Goal: Information Seeking & Learning: Check status

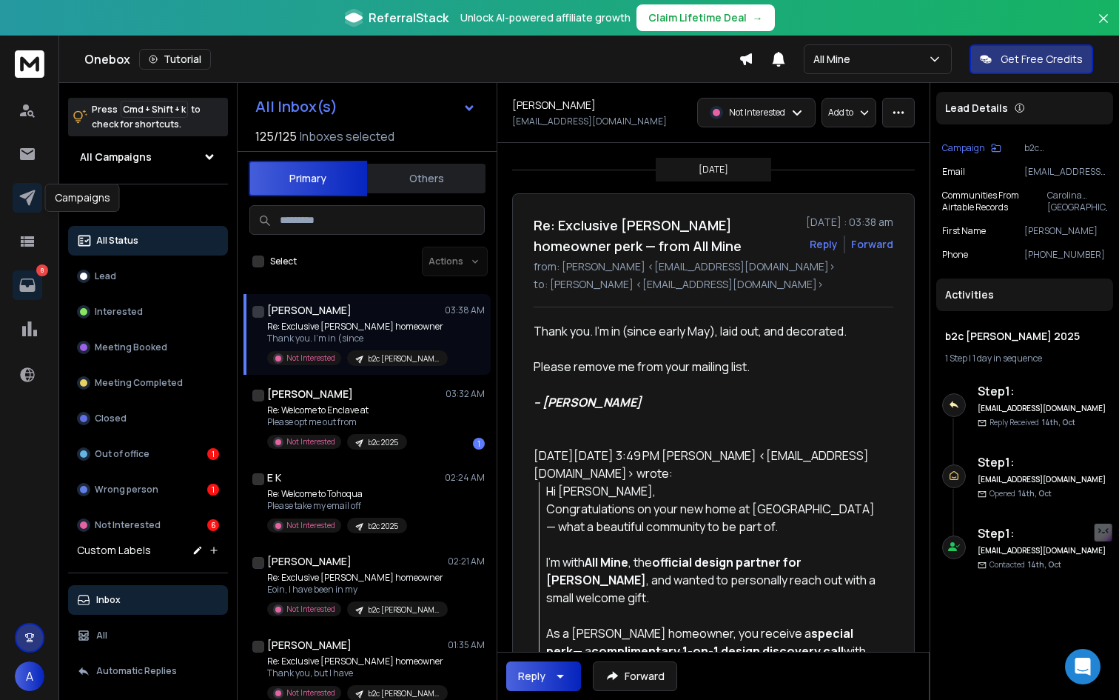
click at [24, 204] on icon at bounding box center [28, 198] width 18 height 18
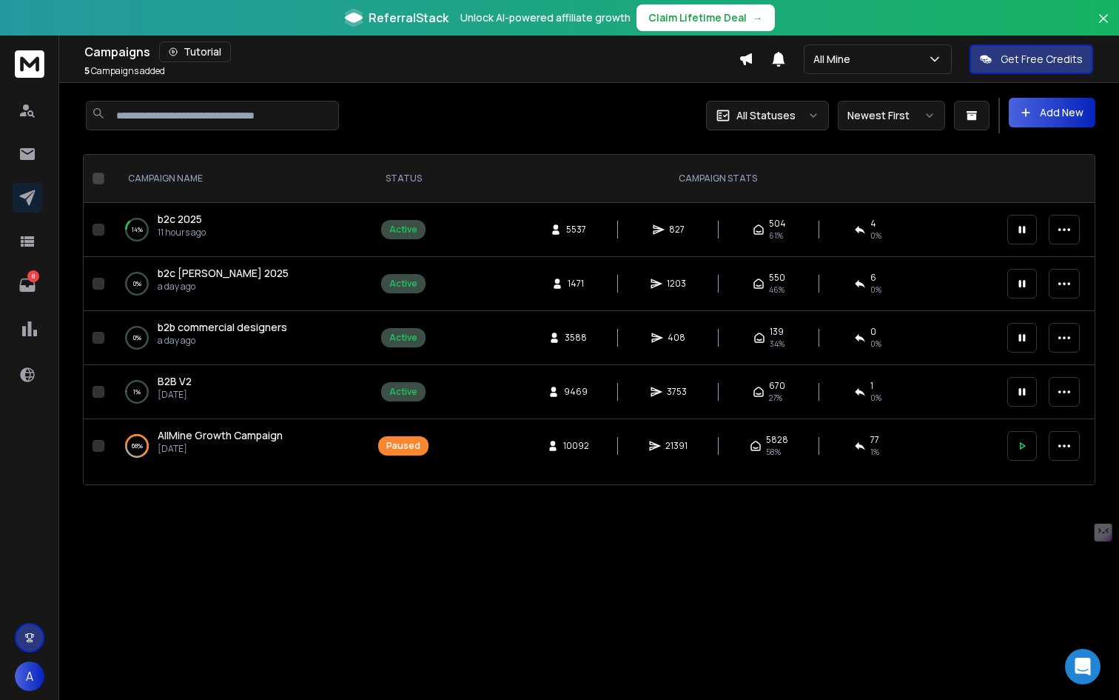
click at [257, 217] on div "14 % b2c 2025 11 hours ago" at bounding box center [239, 230] width 229 height 36
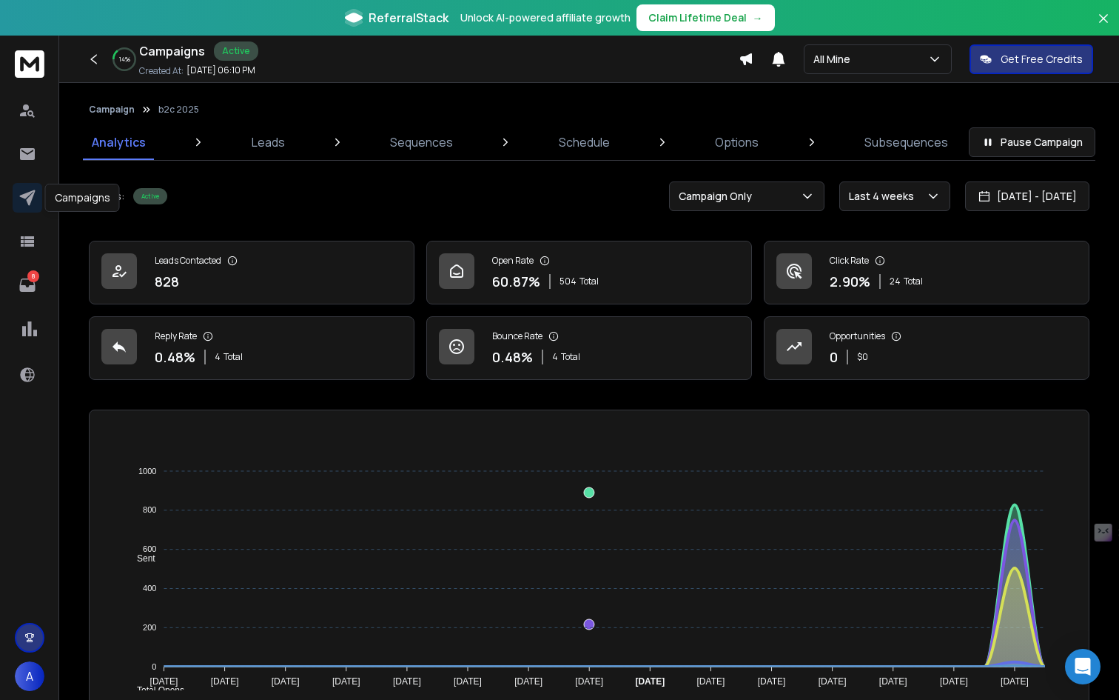
click at [27, 202] on icon at bounding box center [27, 198] width 16 height 16
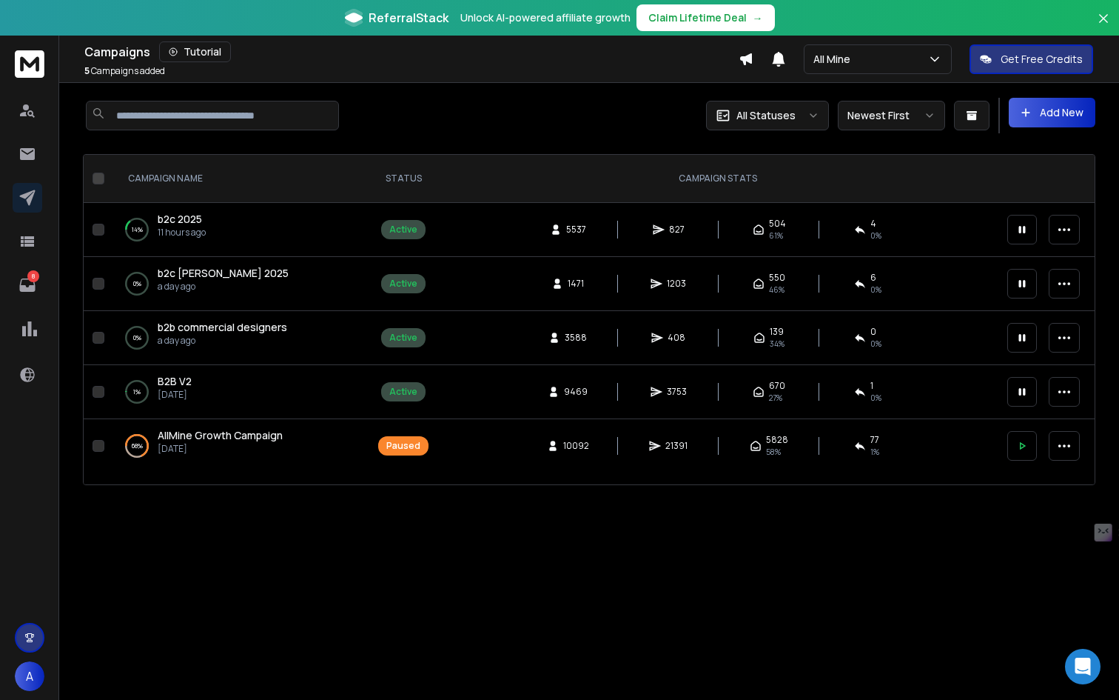
click at [210, 272] on span "b2c [PERSON_NAME] 2025" at bounding box center [223, 273] width 131 height 14
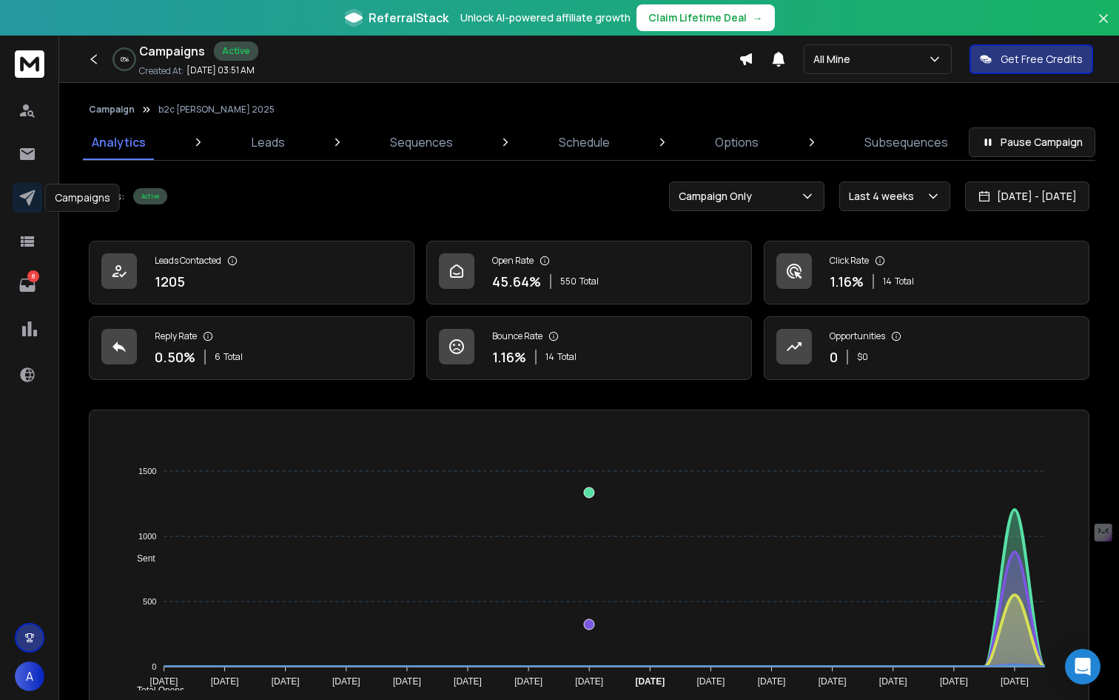
click at [31, 198] on icon at bounding box center [27, 198] width 16 height 16
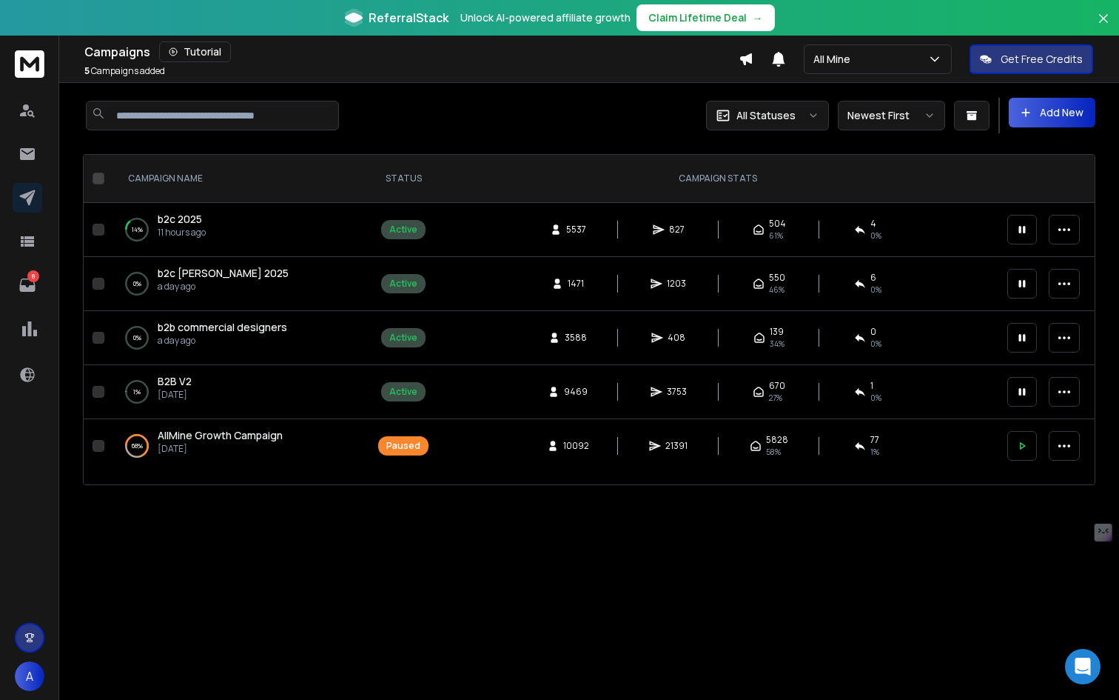
click at [221, 214] on div "14 % b2c 2025 11 hours ago" at bounding box center [239, 230] width 229 height 36
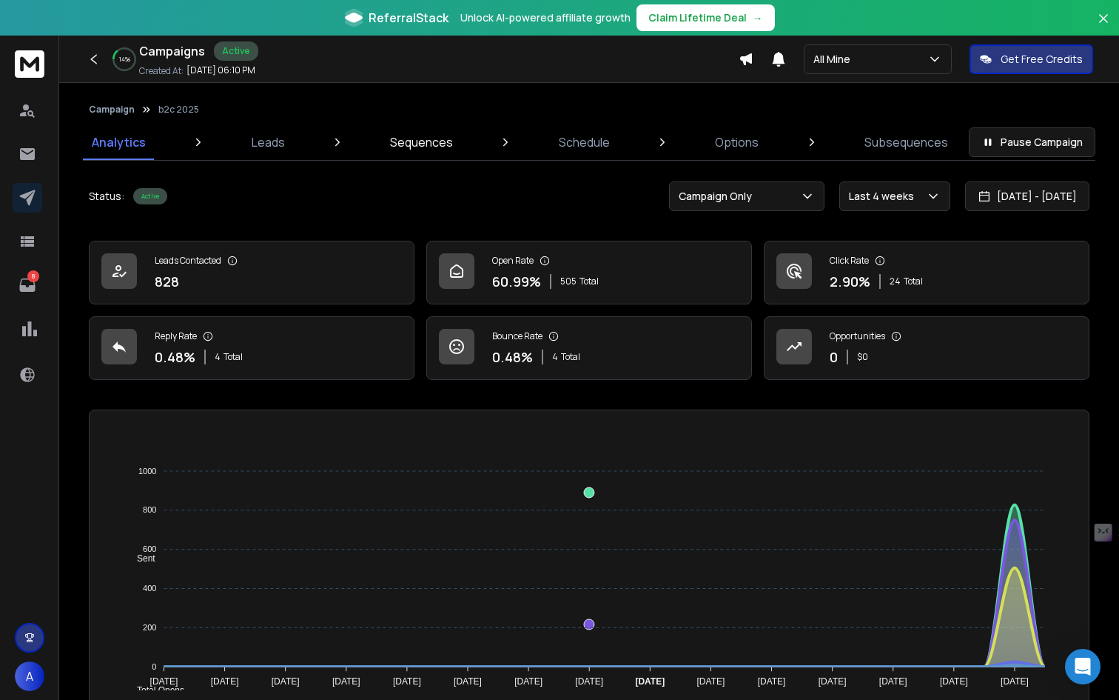
click at [403, 141] on p "Sequences" at bounding box center [421, 142] width 63 height 18
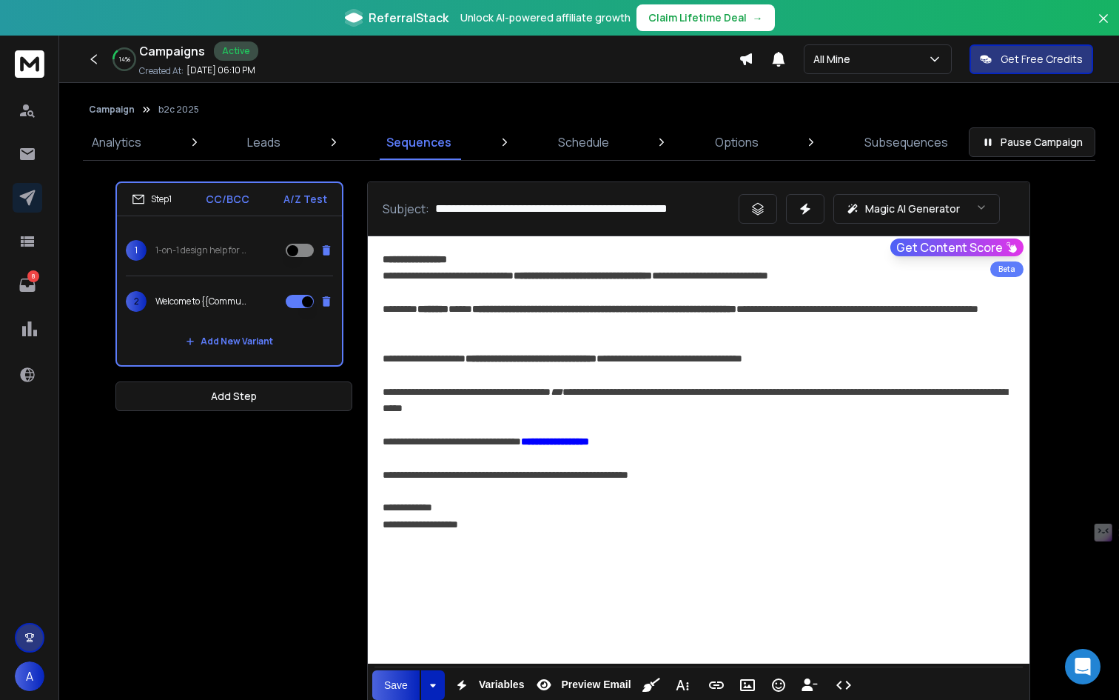
click at [229, 293] on div "2 Welcome to {{Communities From Airtable Records}}" at bounding box center [188, 301] width 124 height 21
type input "**********"
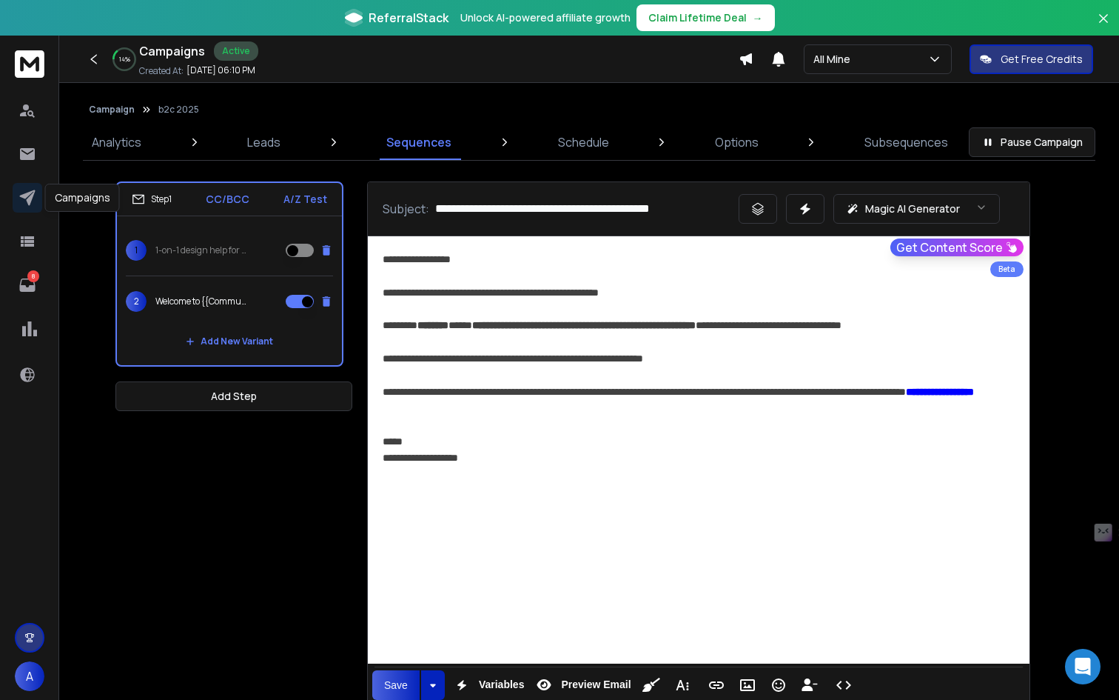
click at [27, 191] on icon at bounding box center [28, 198] width 18 height 18
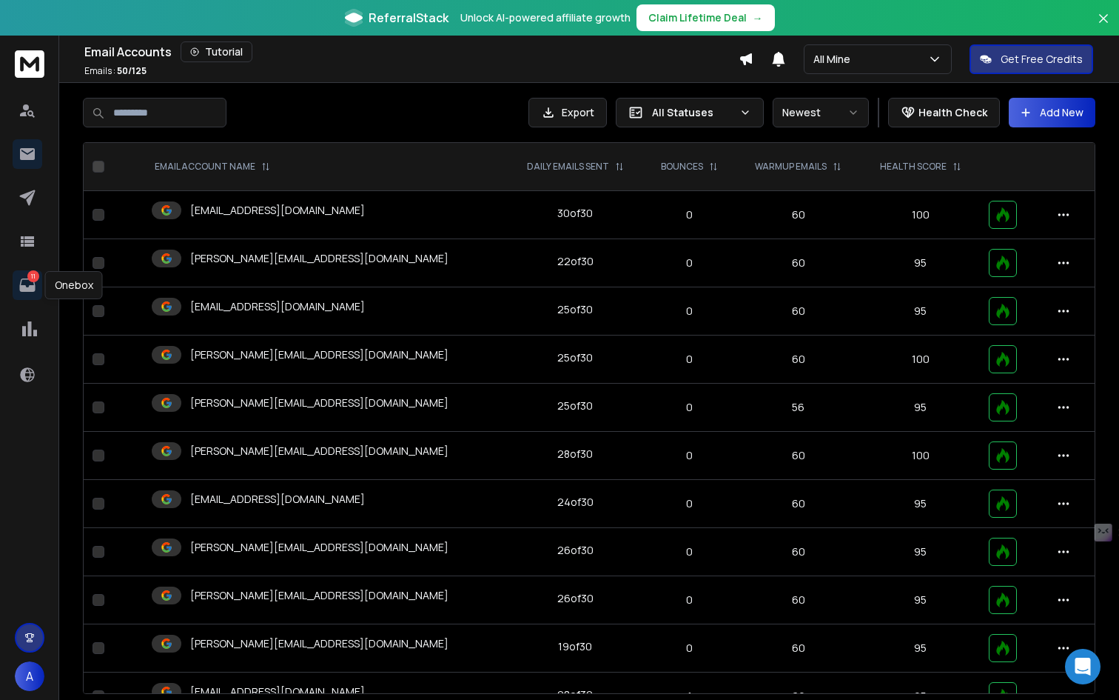
click at [22, 281] on icon at bounding box center [28, 285] width 18 height 18
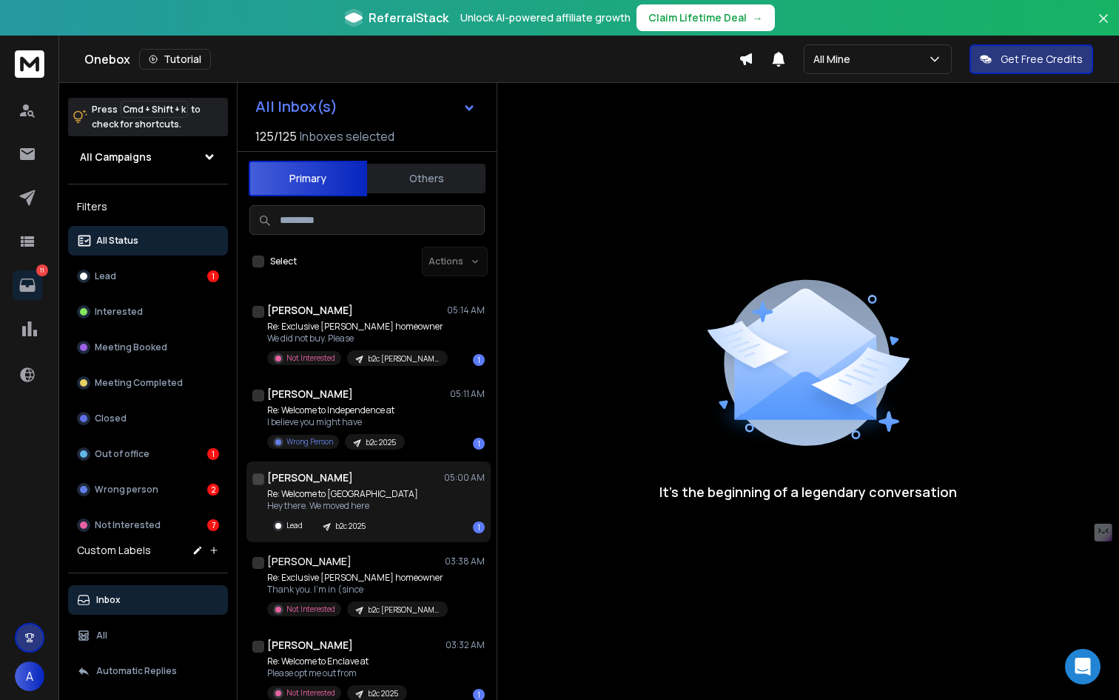
click at [389, 492] on div "Re: Welcome to The Haven Hey there. We moved here Lead b2c 2025 1" at bounding box center [376, 510] width 218 height 45
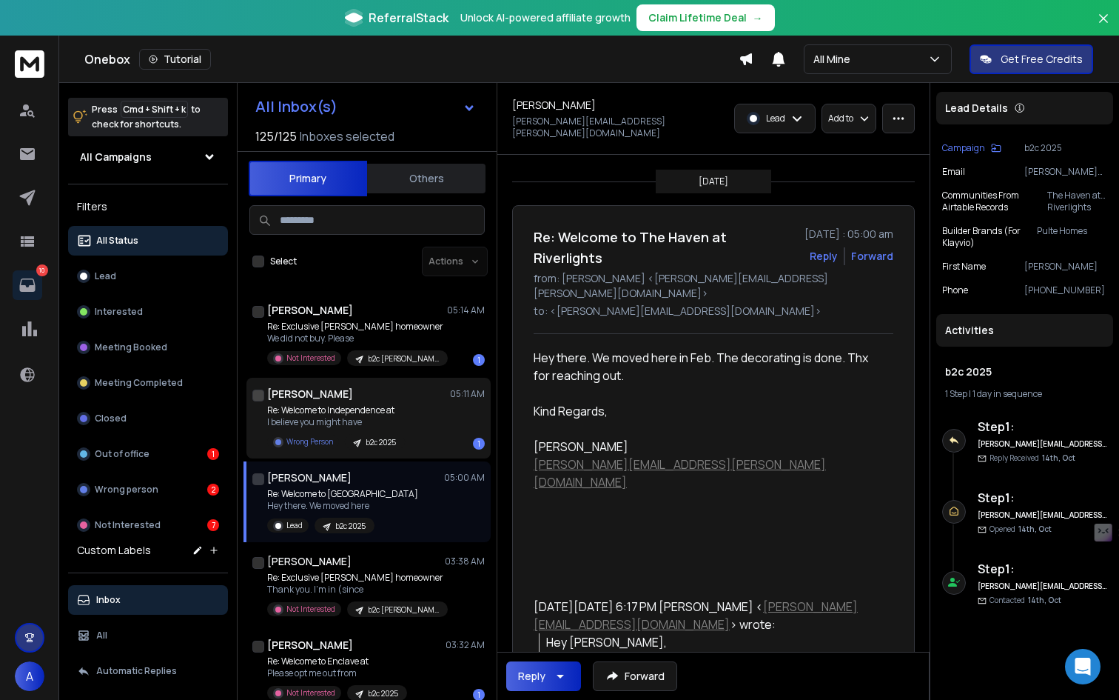
click at [346, 405] on p "Re: Welcome to Independence at" at bounding box center [336, 410] width 138 height 12
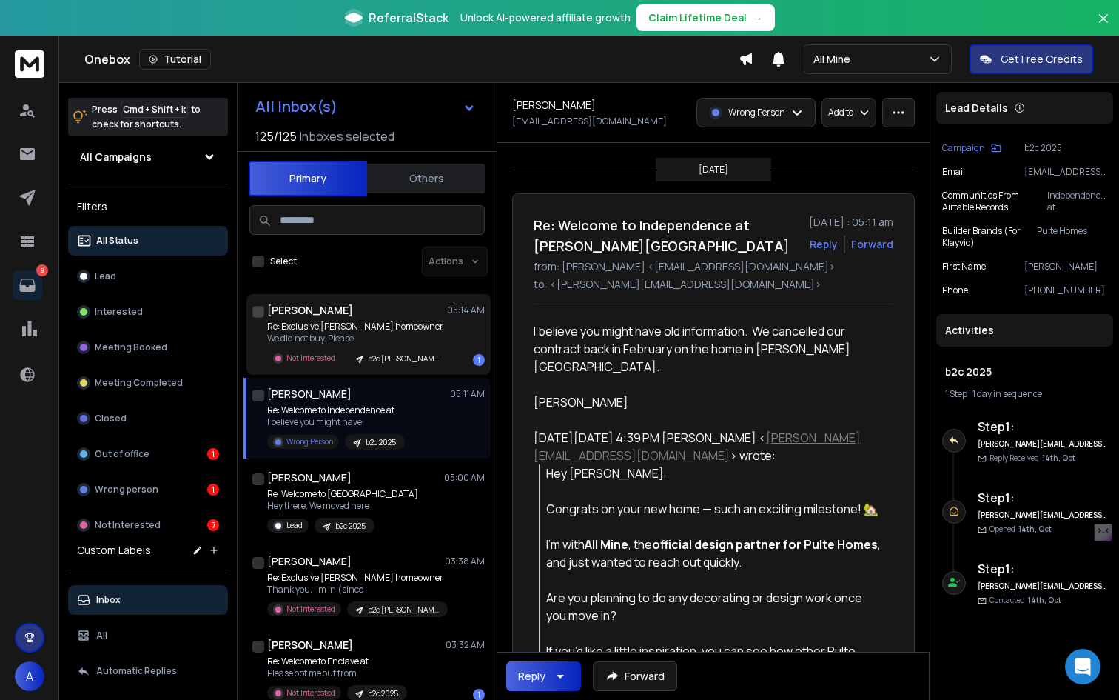
click at [322, 333] on p "We did not buy. Please" at bounding box center [356, 338] width 178 height 12
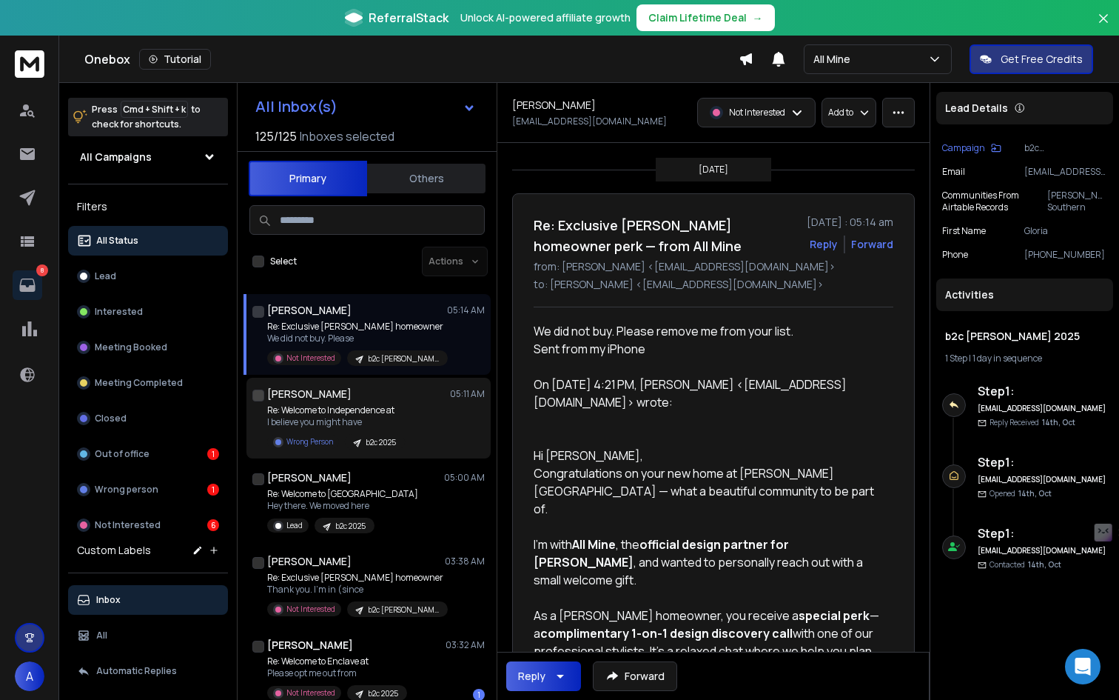
click at [363, 416] on p "I believe you might have" at bounding box center [336, 422] width 138 height 12
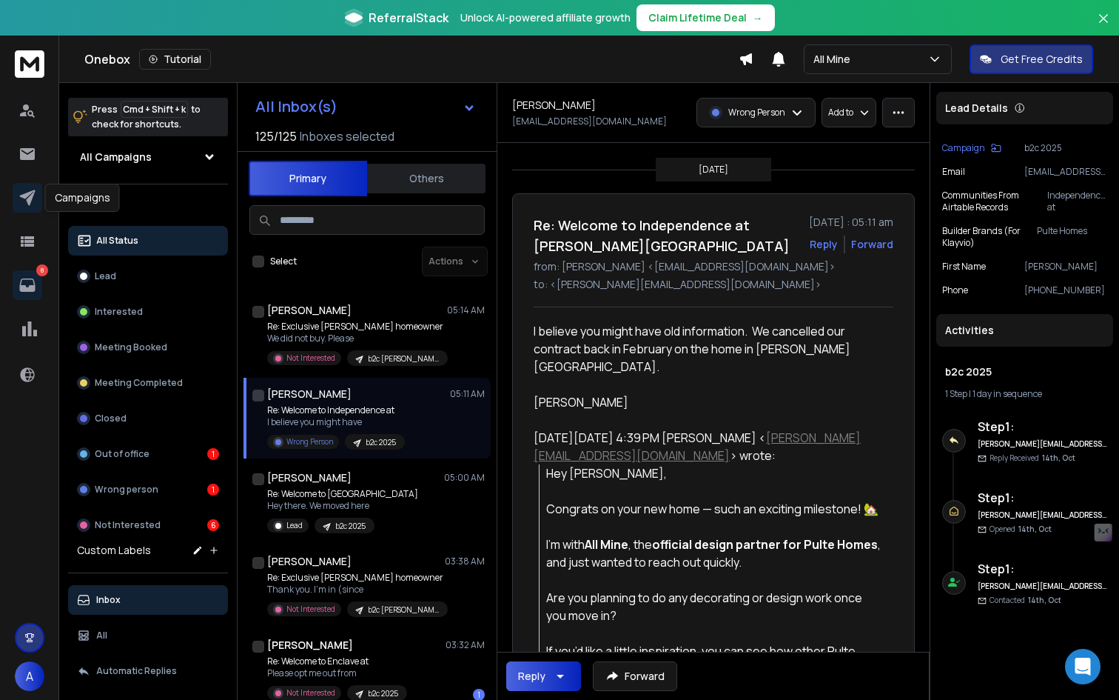
click at [22, 196] on icon at bounding box center [27, 198] width 16 height 16
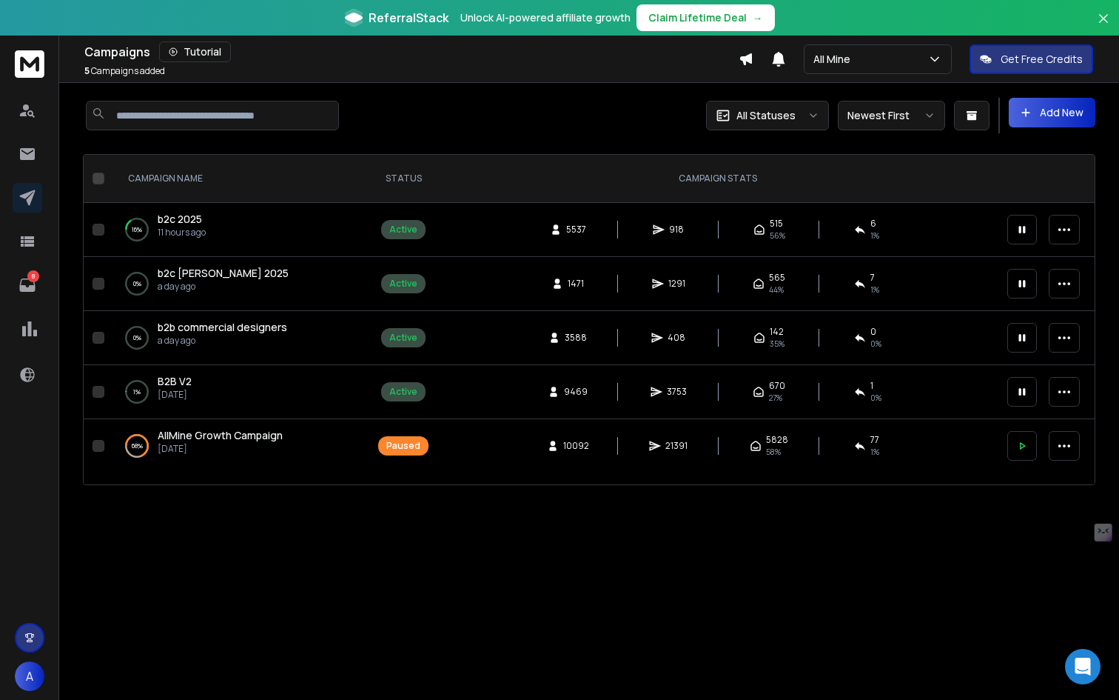
click at [16, 268] on div "8" at bounding box center [30, 244] width 34 height 299
click at [18, 274] on link "8" at bounding box center [28, 285] width 30 height 30
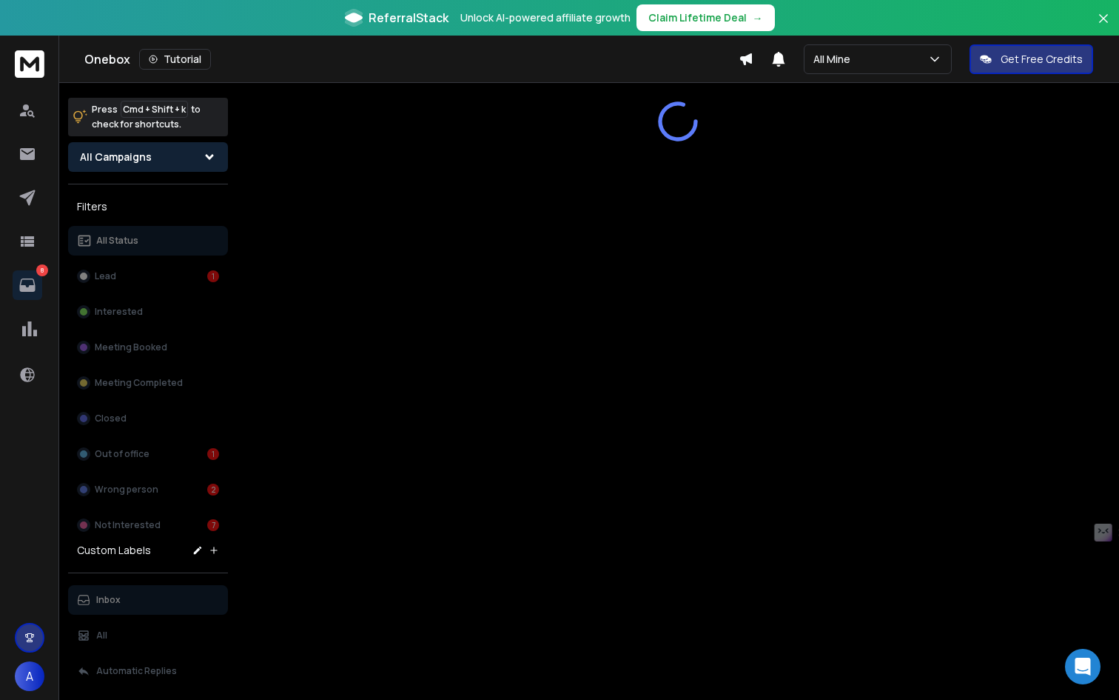
click at [203, 161] on icon at bounding box center [209, 156] width 13 height 13
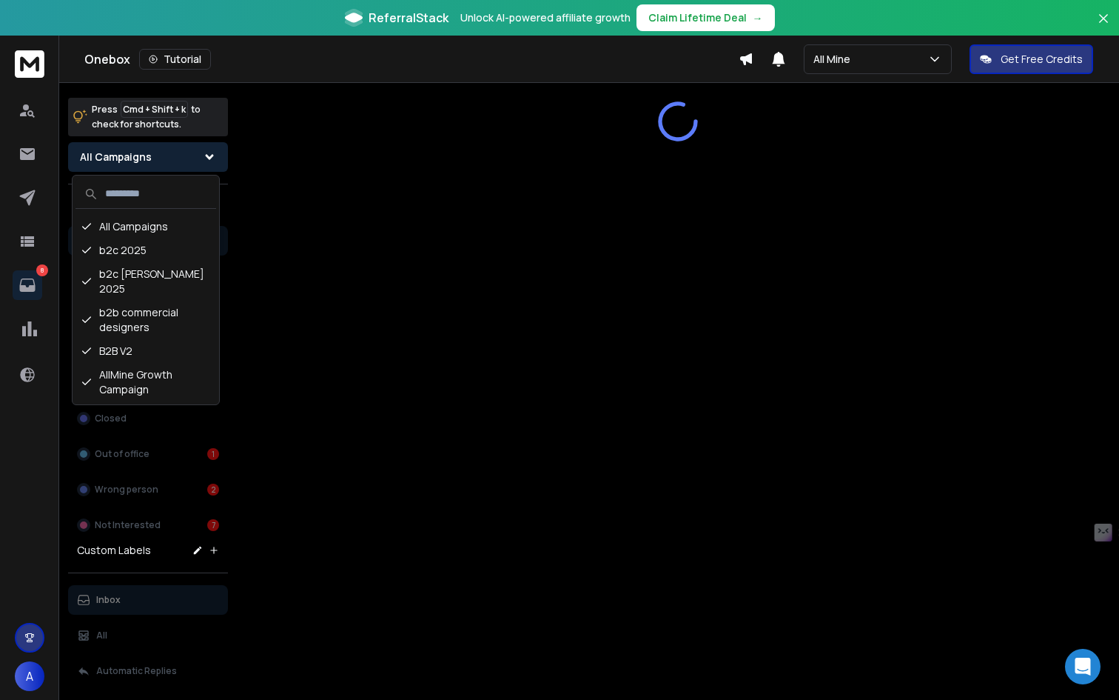
click at [203, 161] on icon at bounding box center [209, 156] width 13 height 13
click at [204, 161] on icon at bounding box center [209, 156] width 13 height 13
click at [215, 432] on div "All Status Lead 1 Interested Meeting Booked Meeting Completed Closed Out of off…" at bounding box center [148, 383] width 160 height 314
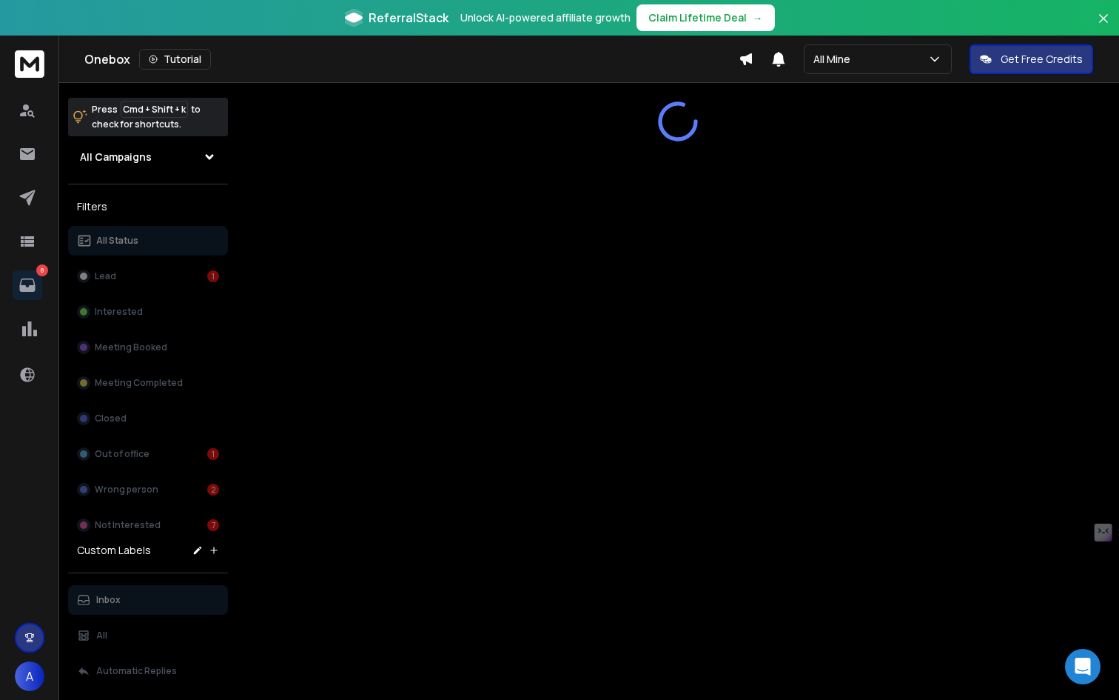
click at [127, 278] on div "All Status Lead 1 Interested Meeting Booked Meeting Completed Closed Out of off…" at bounding box center [148, 383] width 160 height 314
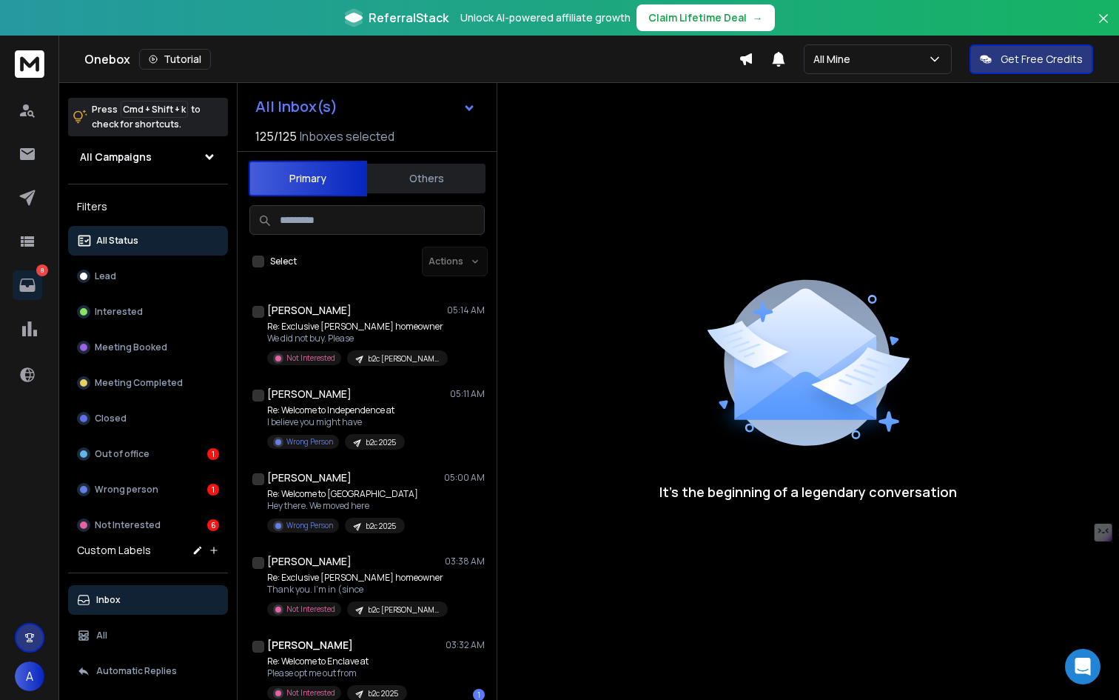
click at [412, 187] on button "Others" at bounding box center [426, 178] width 118 height 33
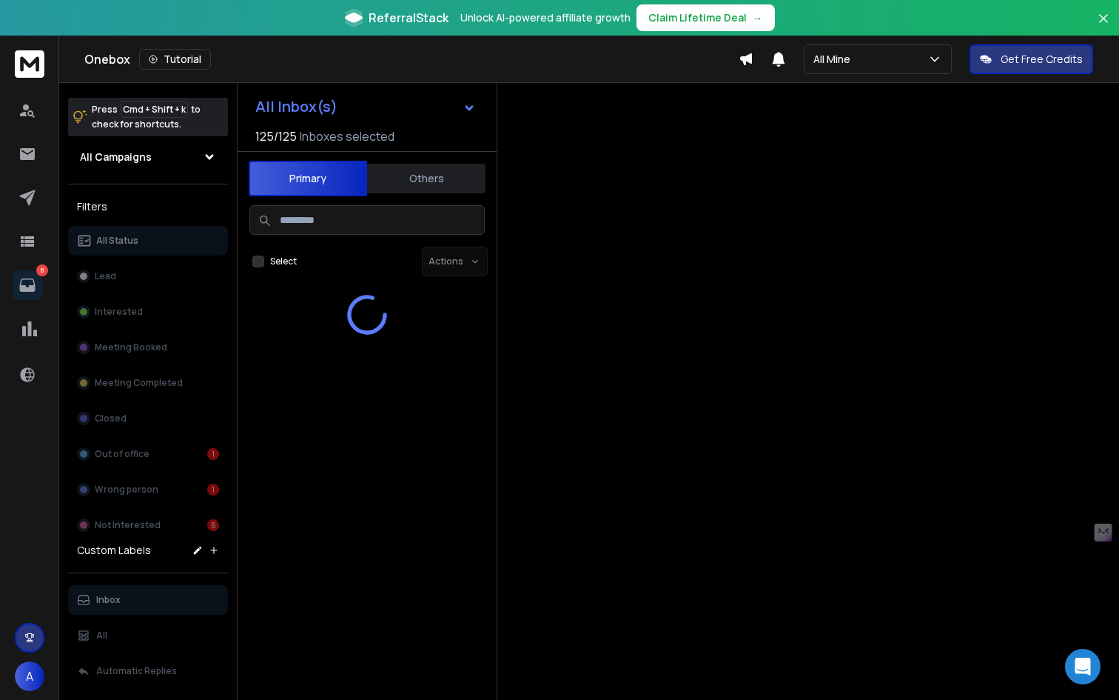
click at [312, 169] on button "Primary" at bounding box center [308, 179] width 118 height 36
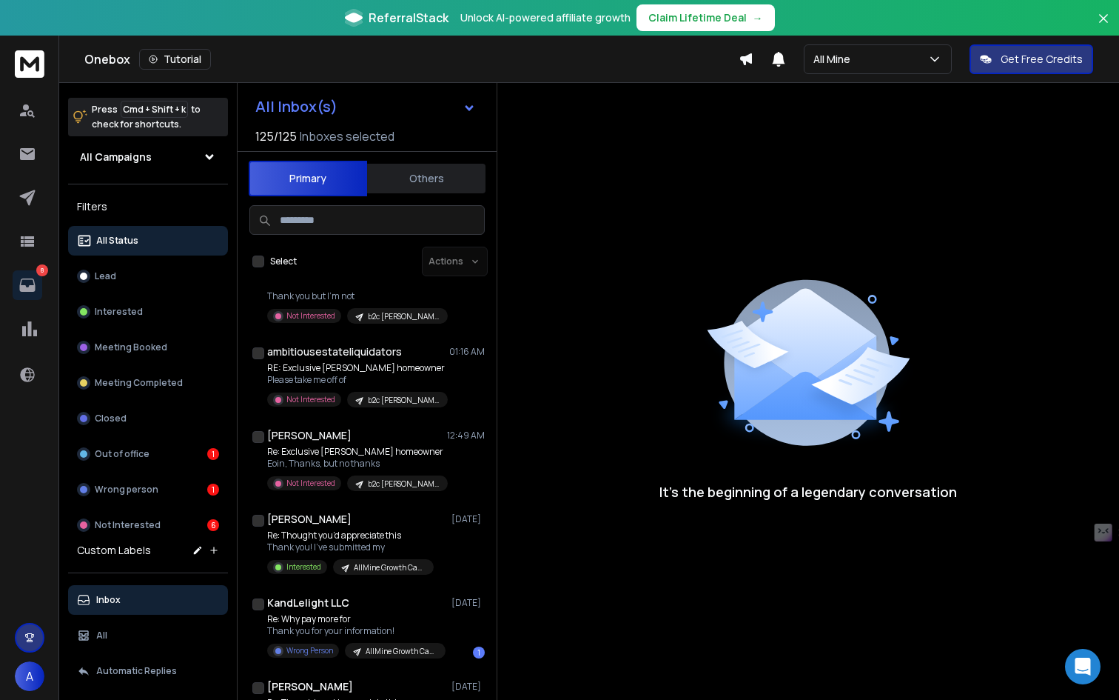
scroll to position [712, 0]
click at [23, 185] on link at bounding box center [28, 198] width 30 height 30
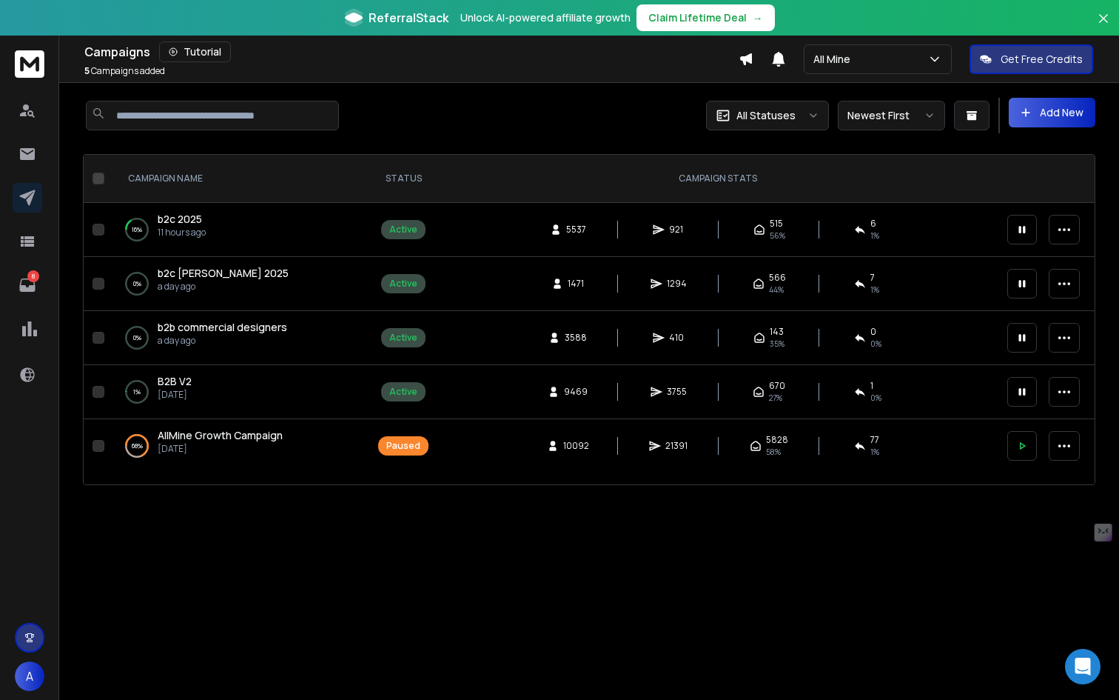
click at [212, 273] on span "b2c [PERSON_NAME] 2025" at bounding box center [223, 273] width 131 height 14
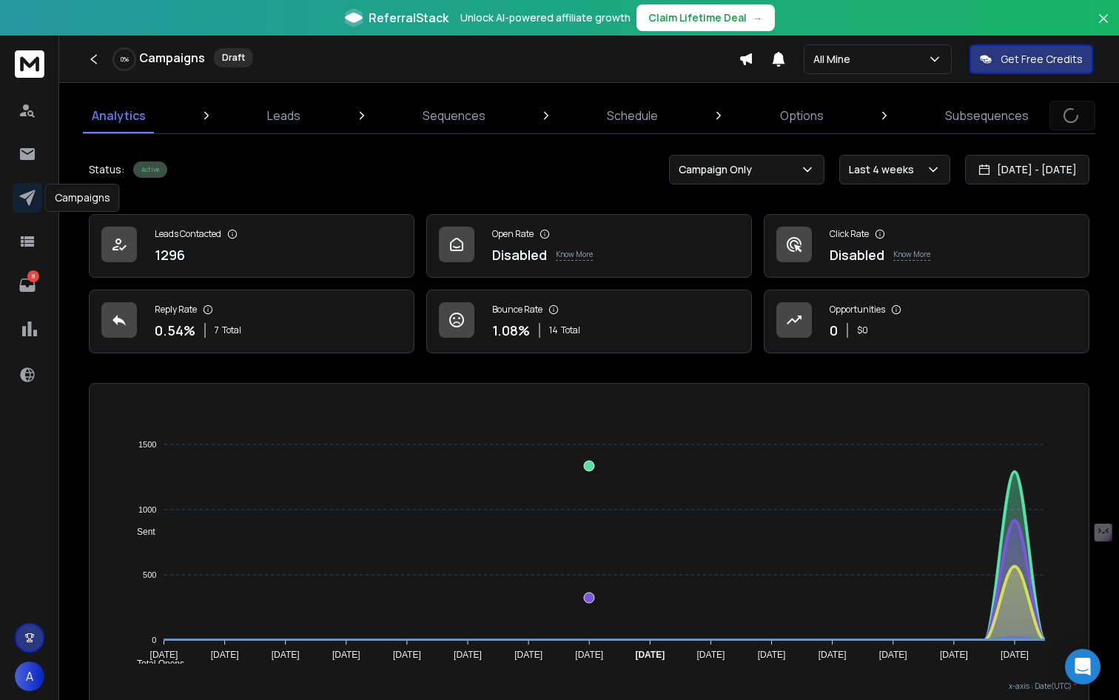
click at [38, 201] on link at bounding box center [28, 198] width 30 height 30
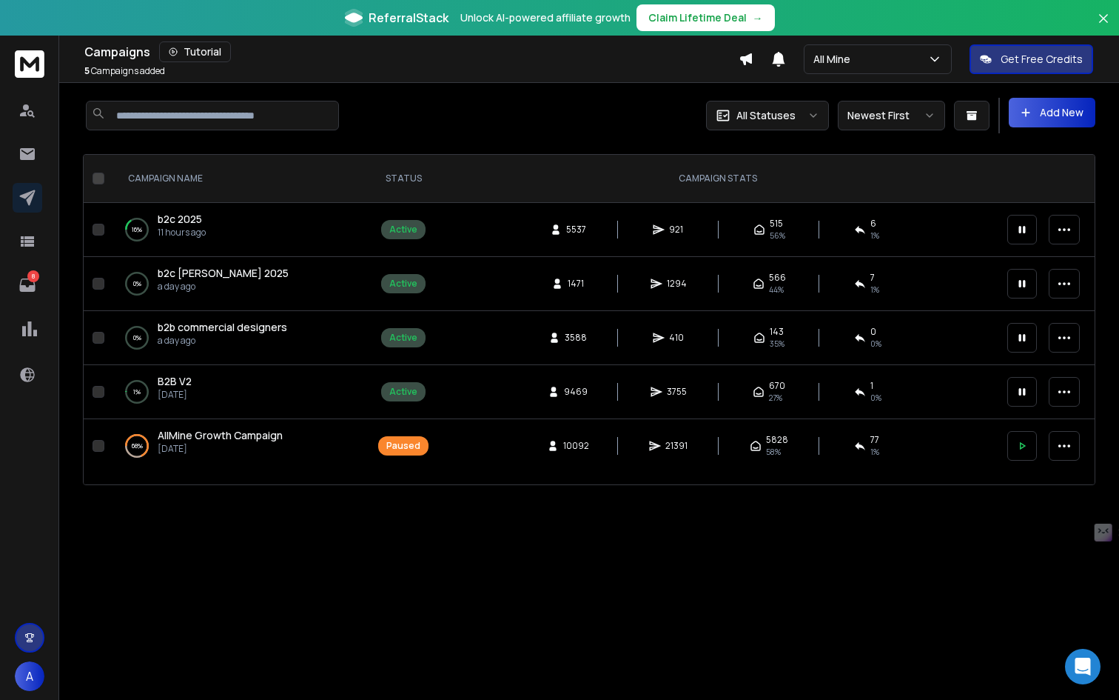
click at [214, 275] on span "b2c [PERSON_NAME] 2025" at bounding box center [223, 273] width 131 height 14
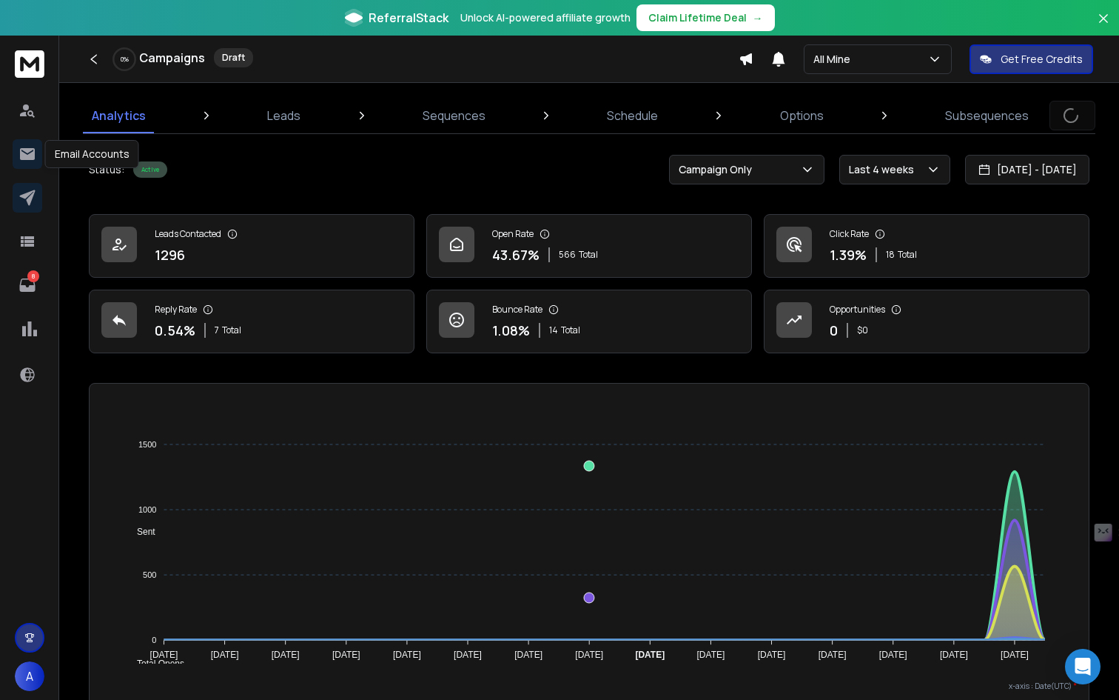
click at [33, 161] on icon at bounding box center [28, 154] width 18 height 18
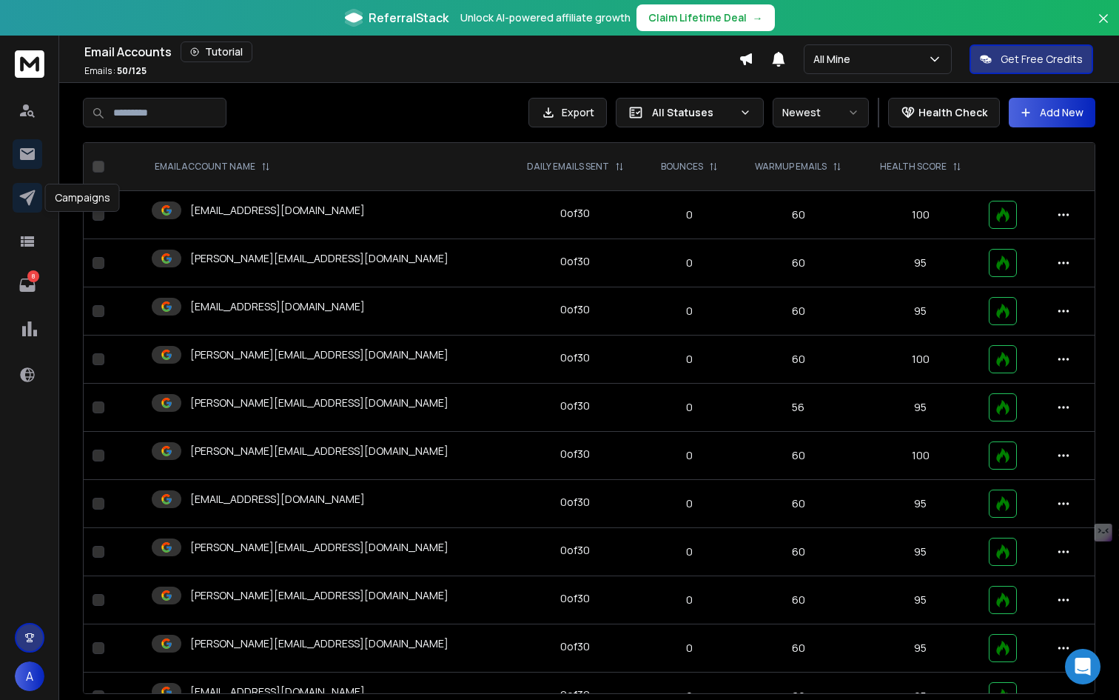
click at [32, 195] on icon at bounding box center [27, 198] width 16 height 16
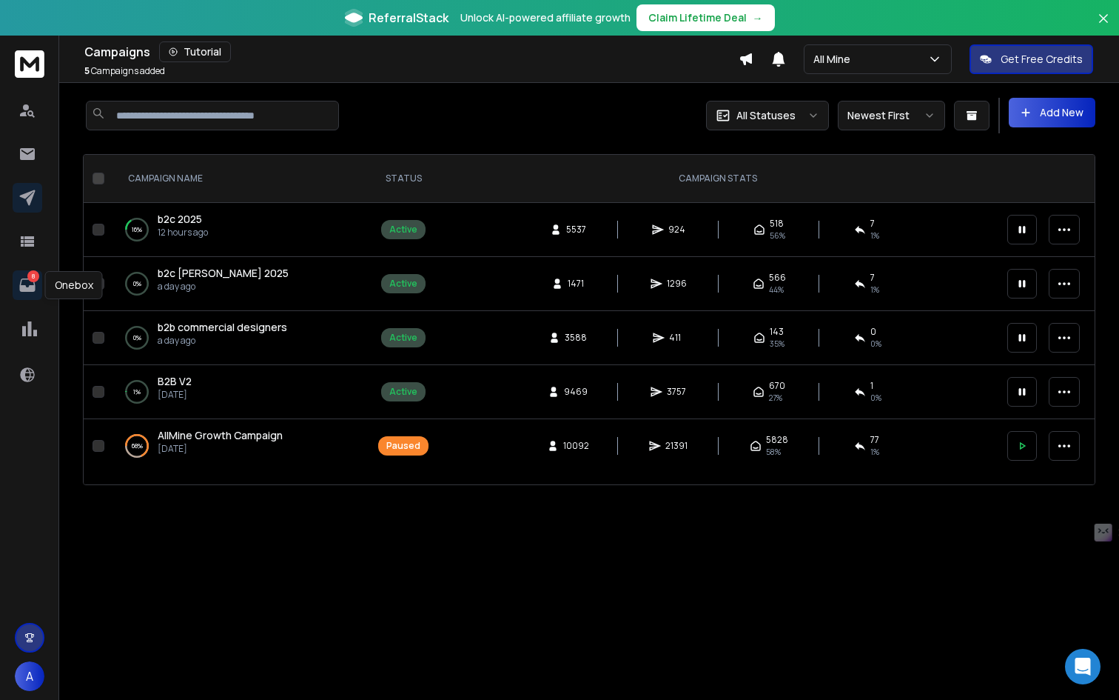
click at [27, 274] on p "8" at bounding box center [33, 276] width 12 height 12
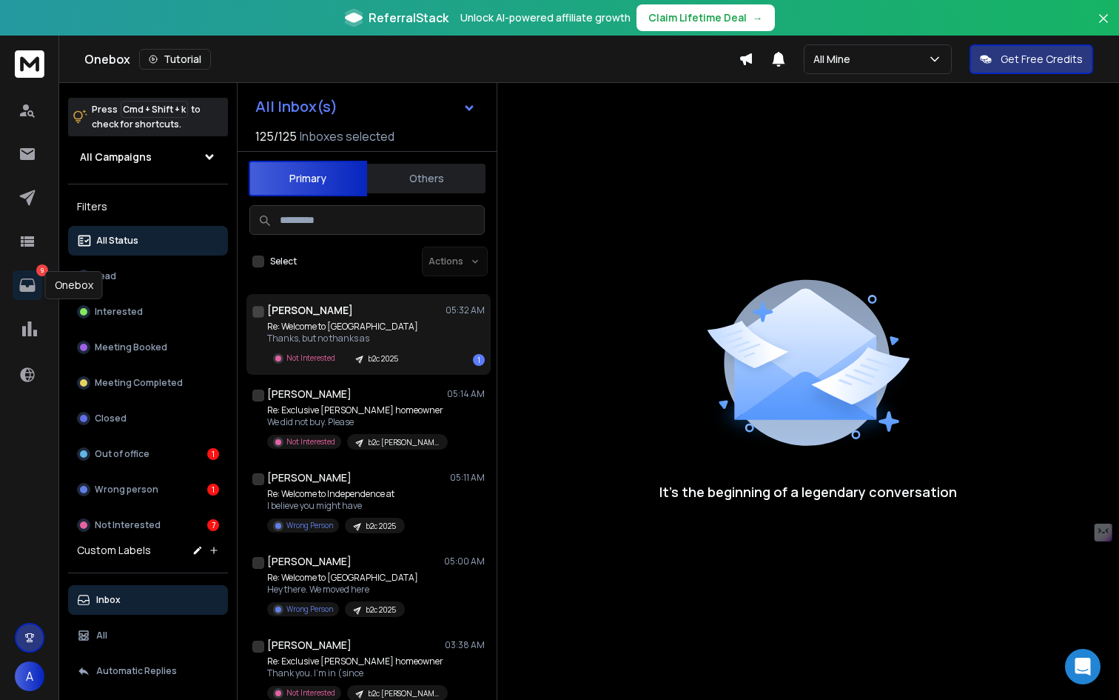
click at [407, 327] on p "Re: Welcome to [GEOGRAPHIC_DATA]" at bounding box center [342, 327] width 151 height 12
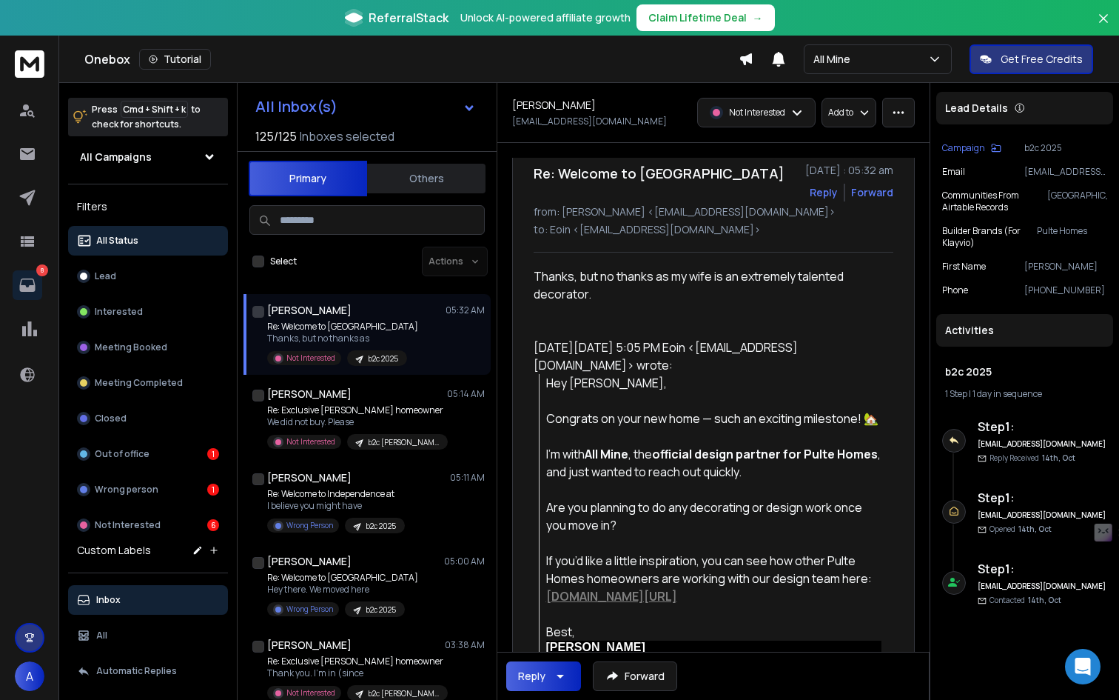
scroll to position [61, 0]
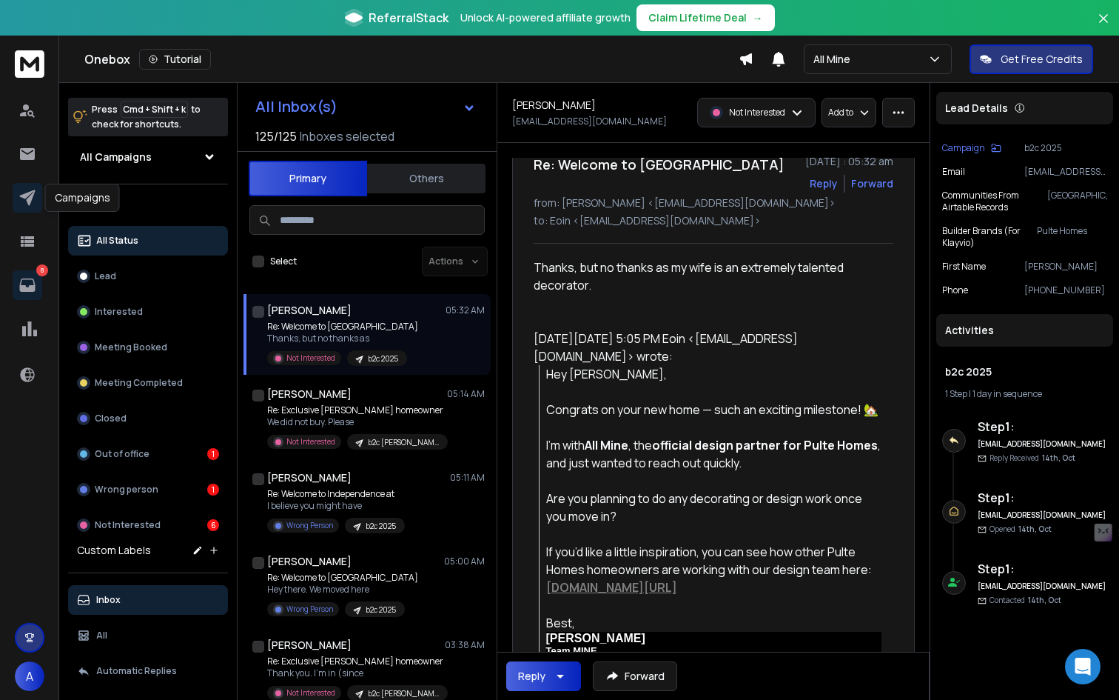
click at [31, 207] on link at bounding box center [28, 198] width 30 height 30
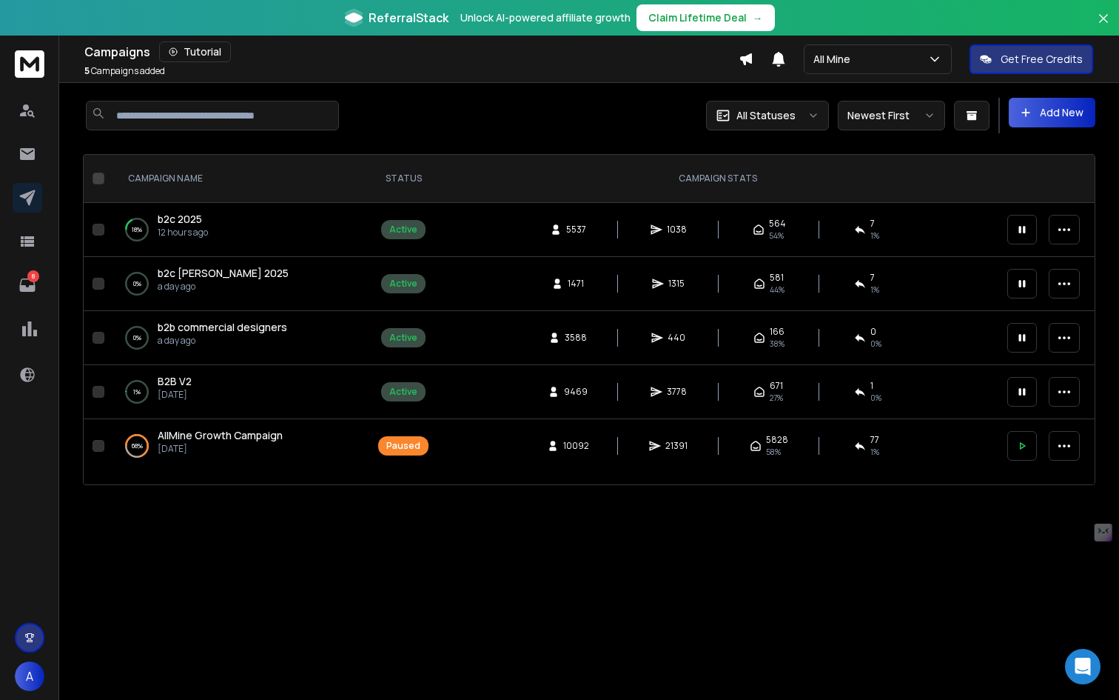
click at [247, 229] on div "18 % b2c 2025 12 hours ago" at bounding box center [239, 230] width 229 height 36
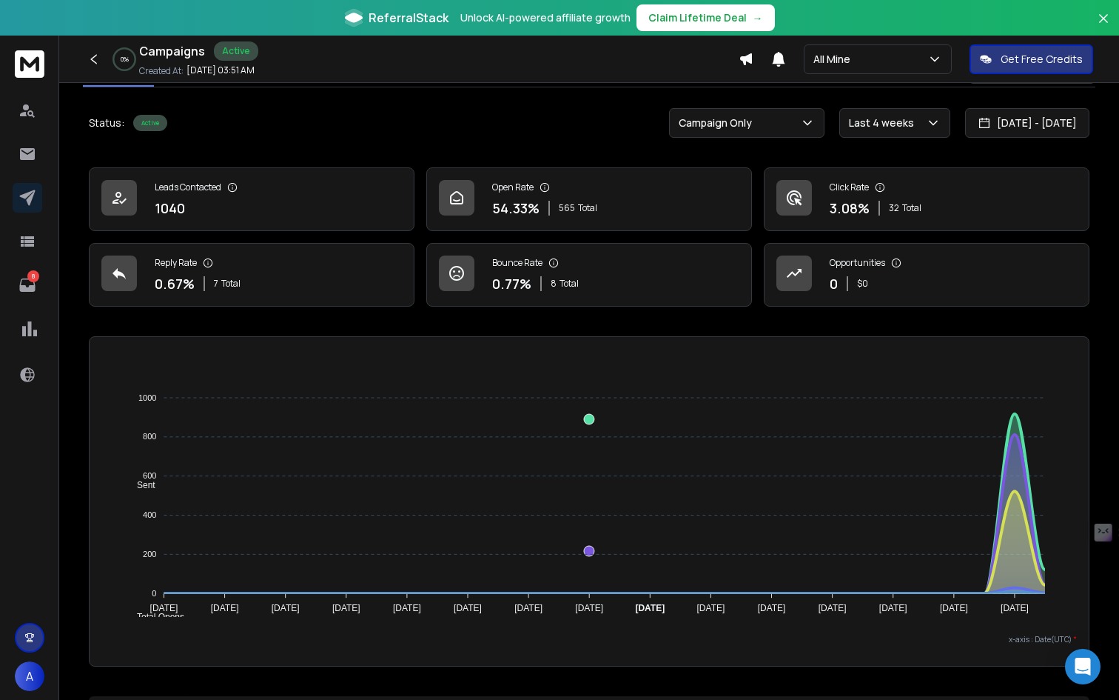
scroll to position [78, 0]
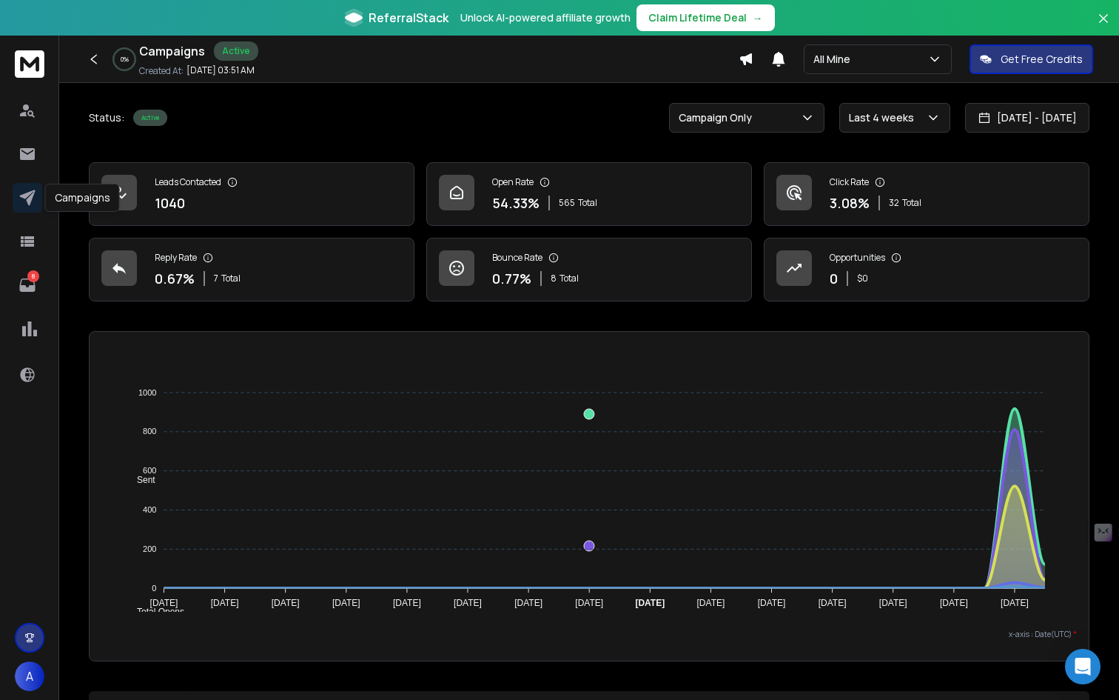
click at [35, 201] on icon at bounding box center [28, 198] width 18 height 18
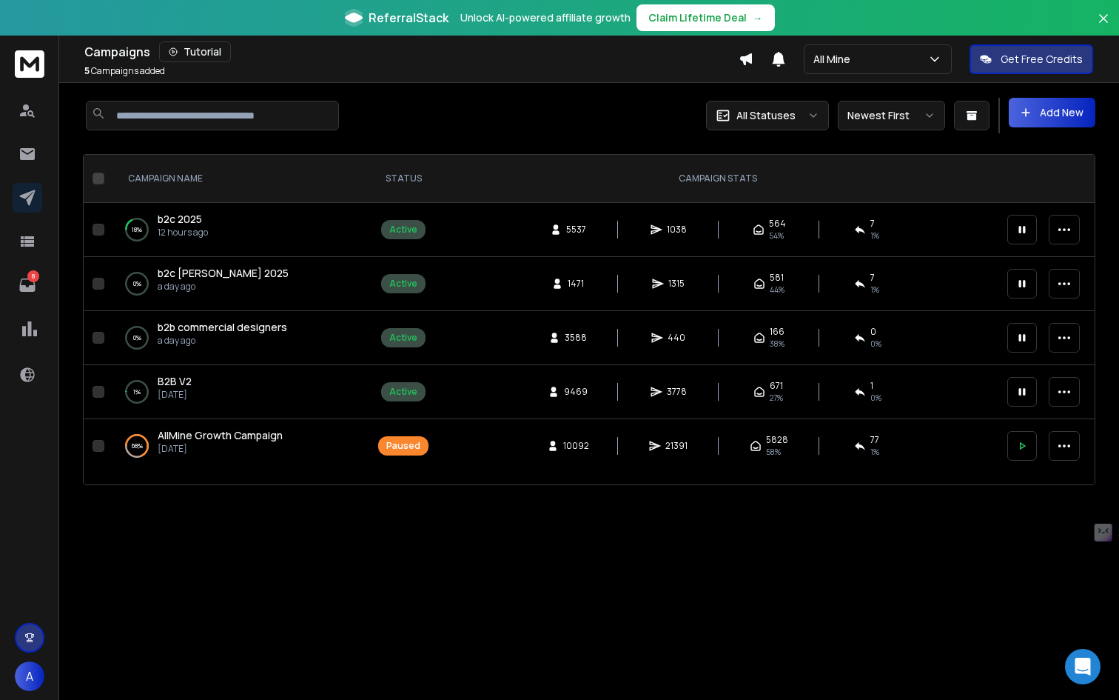
click at [244, 380] on div "1 % B2B V2 [DATE]" at bounding box center [239, 392] width 229 height 36
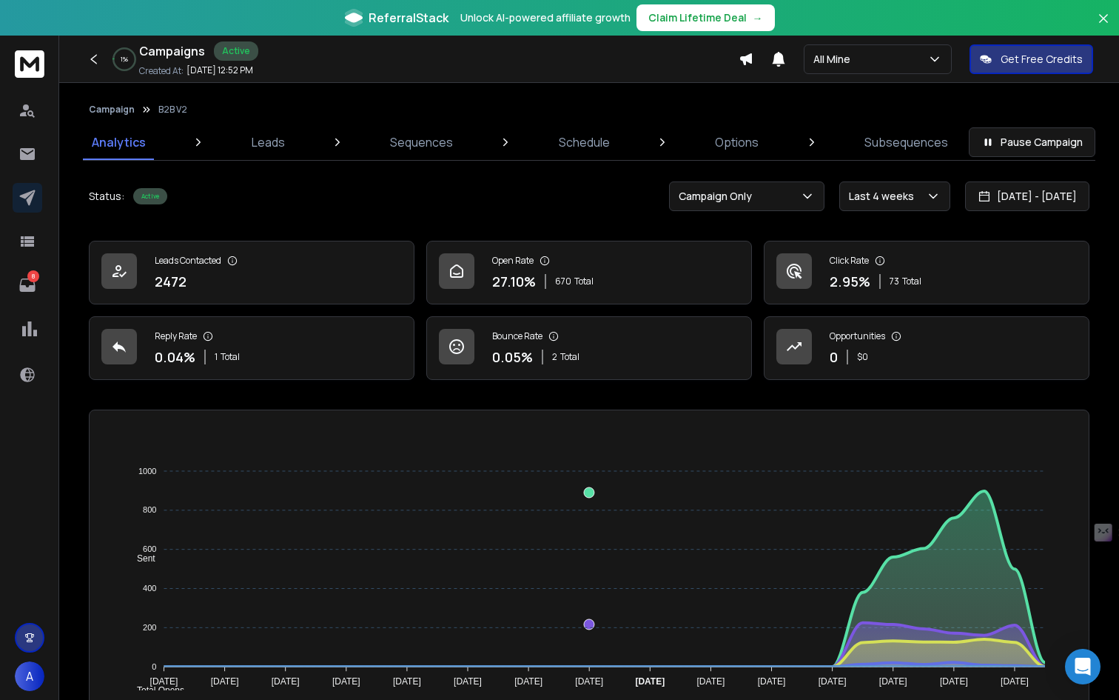
drag, startPoint x: 101, startPoint y: 67, endPoint x: 124, endPoint y: 214, distance: 148.4
click at [124, 214] on div "1 % Campaigns Active Created At: [DATE] 12:52 PM All Mine Get Free Credits Camp…" at bounding box center [559, 574] width 1119 height 1077
click at [30, 204] on icon at bounding box center [27, 198] width 16 height 16
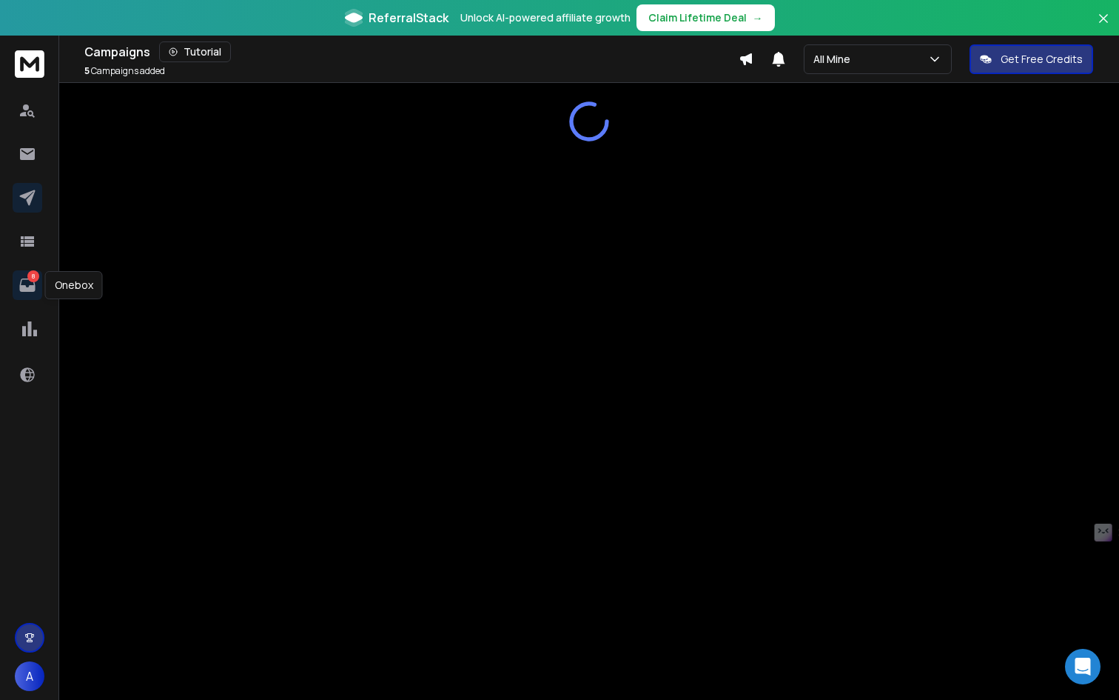
click at [33, 284] on icon at bounding box center [28, 285] width 18 height 18
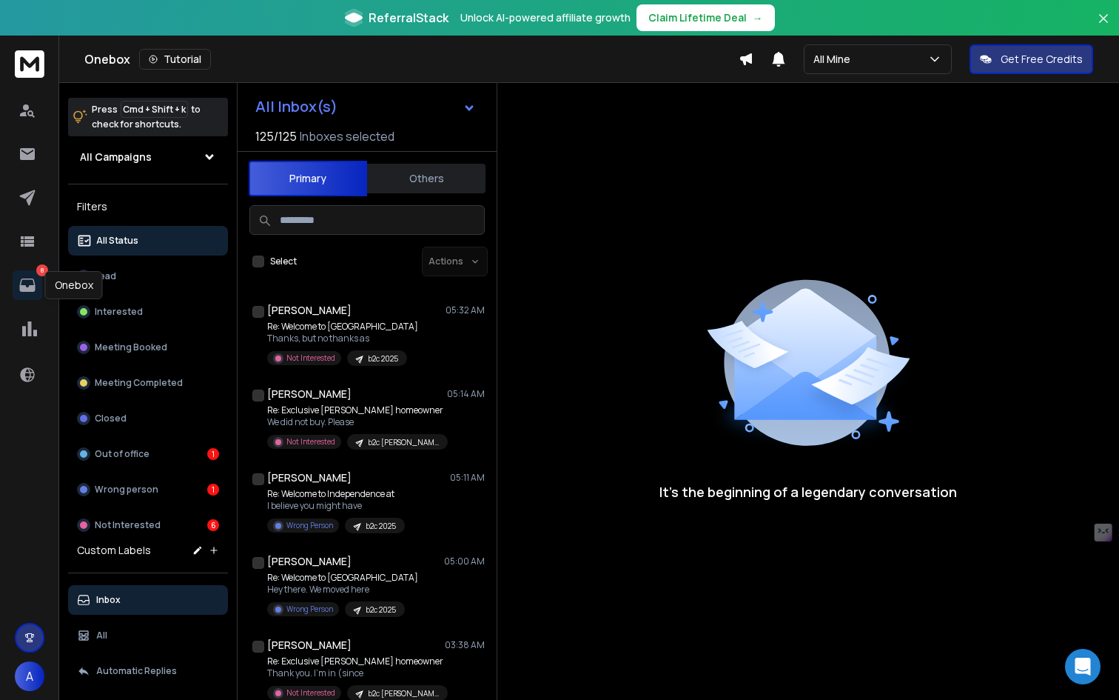
click at [30, 275] on link "8" at bounding box center [28, 285] width 30 height 30
click at [31, 238] on icon at bounding box center [27, 241] width 13 height 10
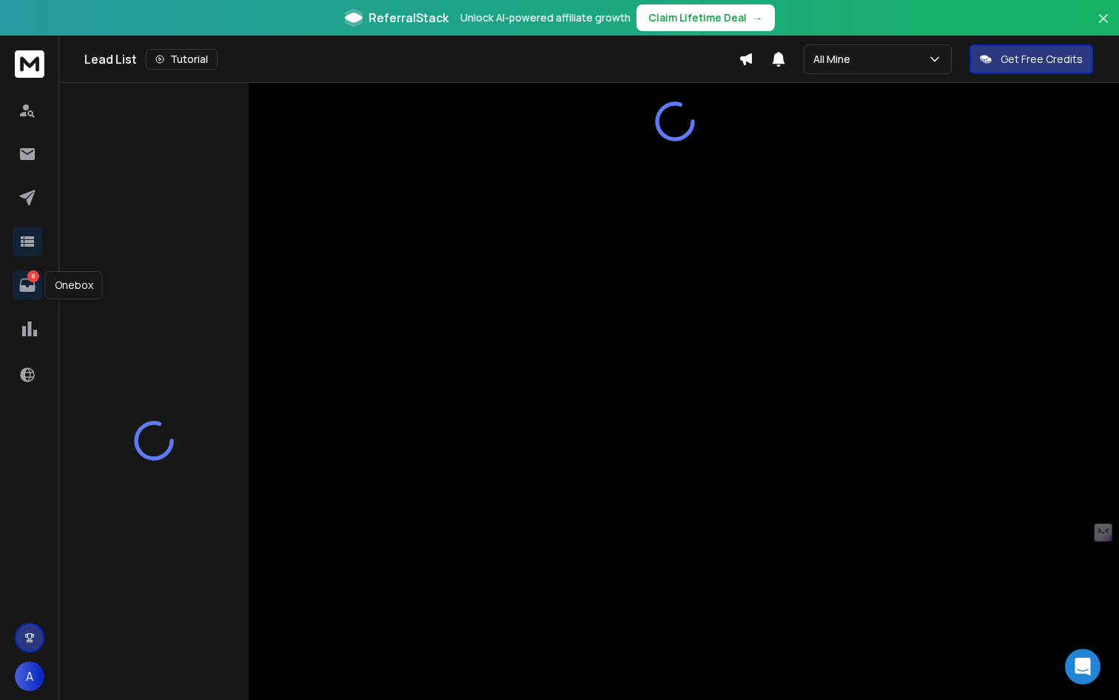
click at [30, 281] on p "8" at bounding box center [33, 276] width 12 height 12
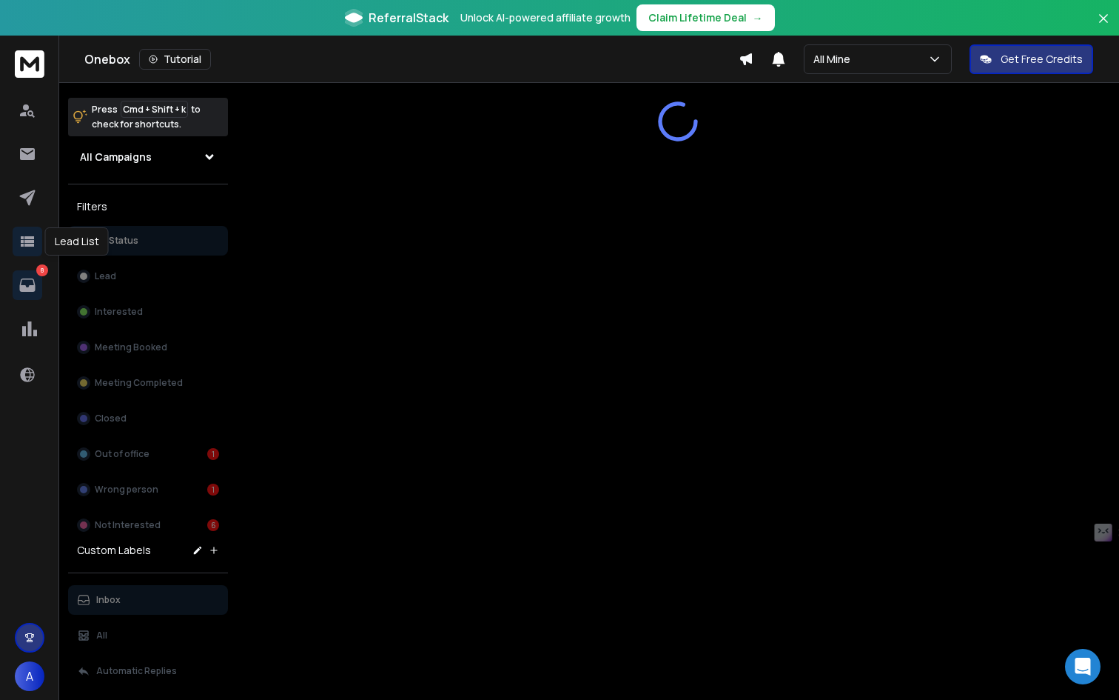
click at [20, 234] on icon at bounding box center [28, 241] width 18 height 18
